Goal: Navigation & Orientation: Find specific page/section

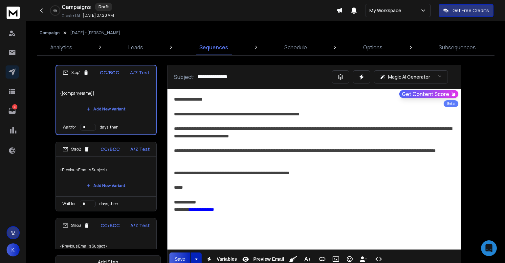
scroll to position [14, 0]
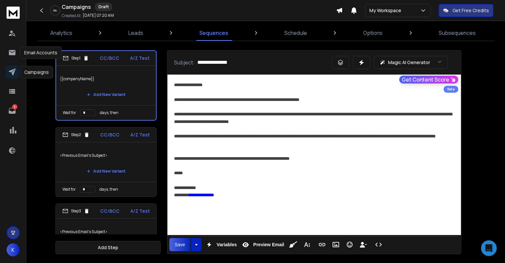
click at [19, 78] on div at bounding box center [13, 72] width 15 height 15
click at [12, 71] on icon at bounding box center [12, 71] width 7 height 7
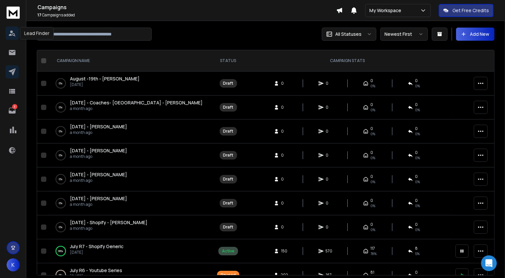
click at [9, 34] on icon at bounding box center [12, 33] width 8 height 8
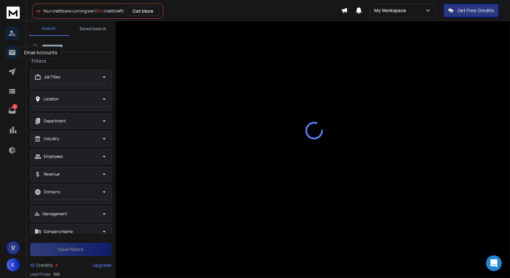
click at [10, 56] on icon at bounding box center [12, 53] width 8 height 8
